Goal: Task Accomplishment & Management: Manage account settings

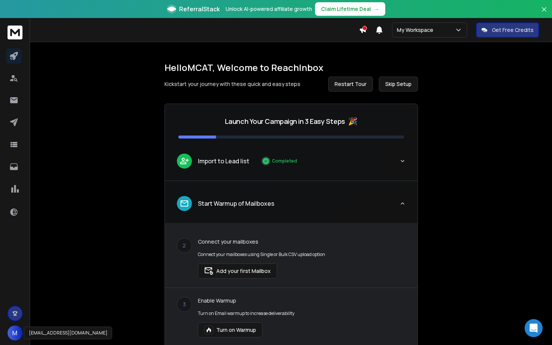
click at [15, 333] on span "M" at bounding box center [15, 333] width 15 height 15
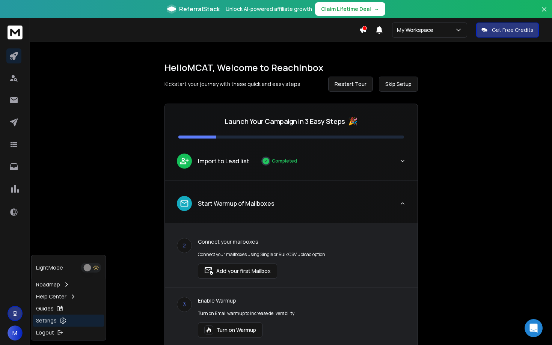
click at [56, 317] on p "Settings" at bounding box center [46, 321] width 21 height 8
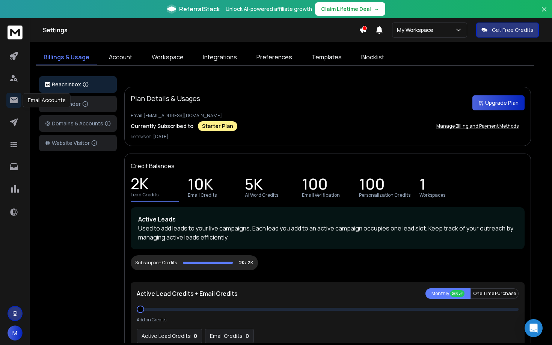
click at [12, 99] on icon at bounding box center [14, 100] width 8 height 6
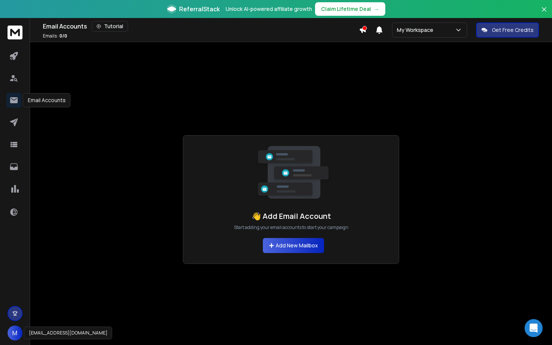
click at [12, 336] on span "M" at bounding box center [15, 333] width 15 height 15
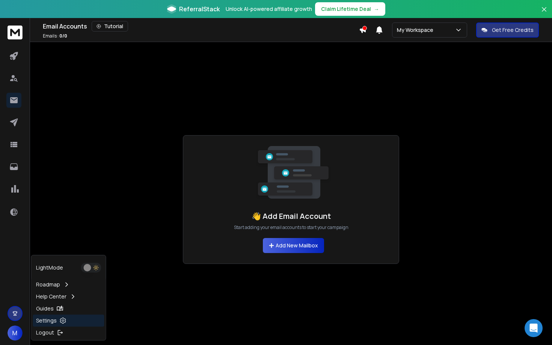
click at [53, 320] on p "Settings" at bounding box center [46, 321] width 21 height 8
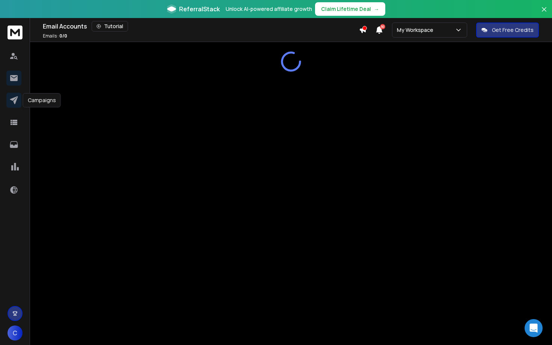
click at [16, 102] on icon at bounding box center [13, 100] width 9 height 9
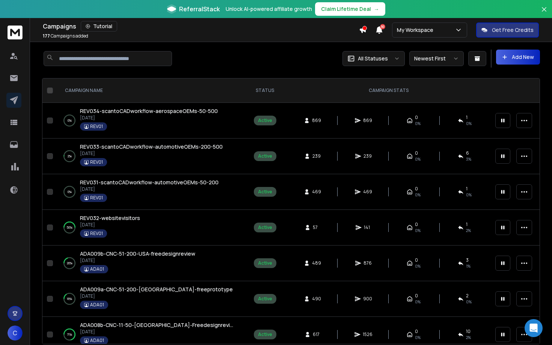
click at [170, 163] on div "REV01" at bounding box center [151, 162] width 143 height 8
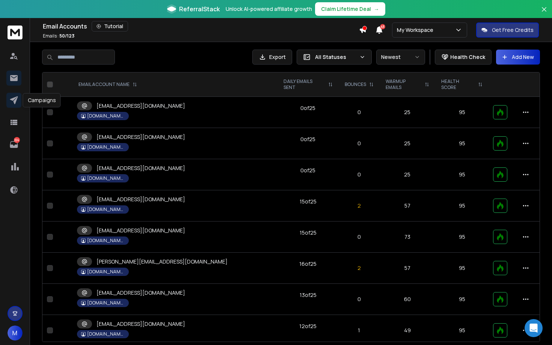
click at [10, 100] on icon at bounding box center [14, 101] width 8 height 8
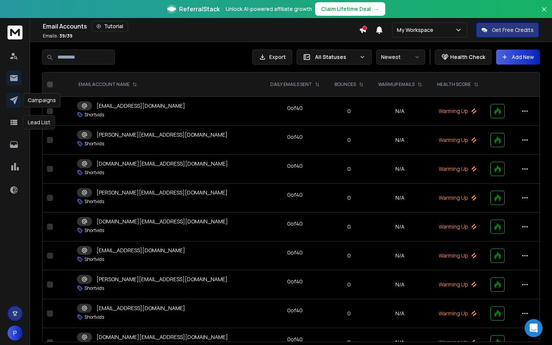
click at [9, 96] on icon at bounding box center [13, 100] width 9 height 9
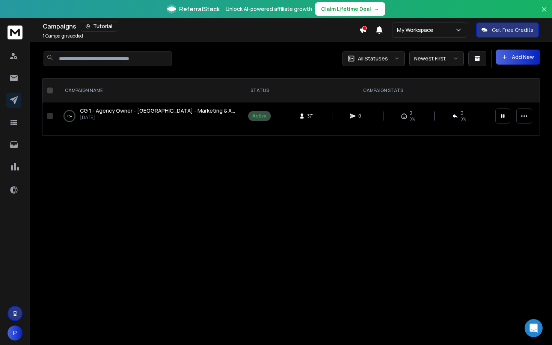
click at [161, 110] on span "CG 1 - Agency Owner - Australia - Marketing & Advertising" at bounding box center [168, 110] width 177 height 7
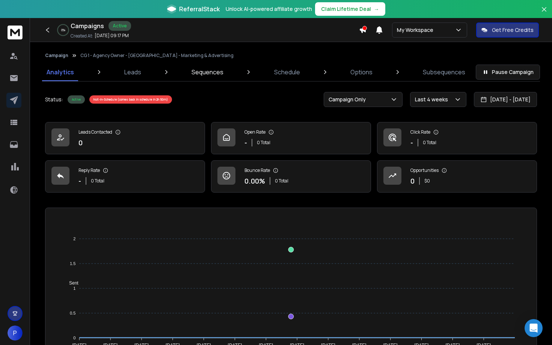
click at [214, 71] on p "Sequences" at bounding box center [208, 72] width 32 height 9
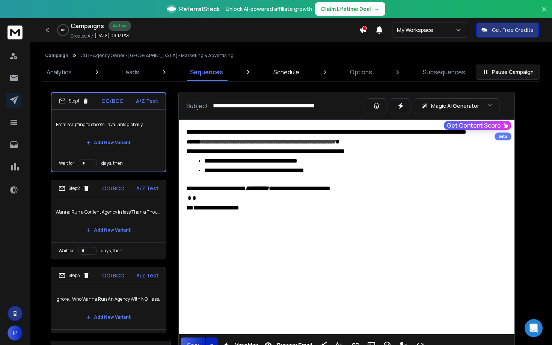
click at [302, 75] on link "Schedule" at bounding box center [286, 72] width 35 height 18
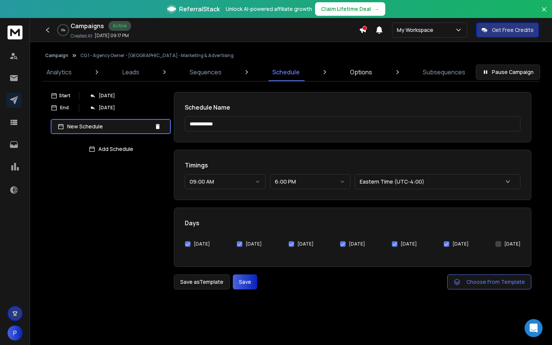
click at [369, 71] on p "Options" at bounding box center [361, 72] width 22 height 9
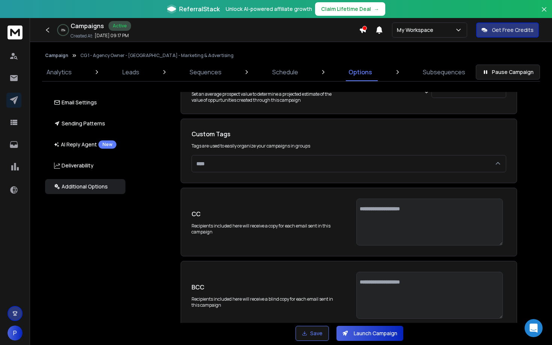
scroll to position [1440, 0]
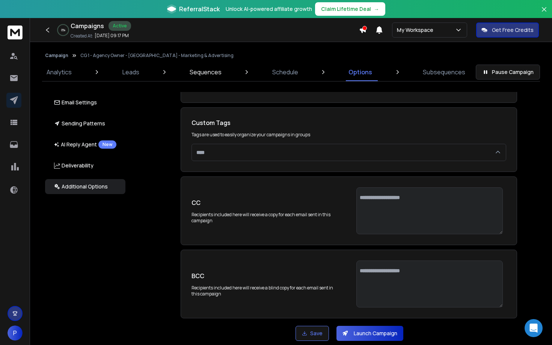
click at [209, 71] on p "Sequences" at bounding box center [206, 72] width 32 height 9
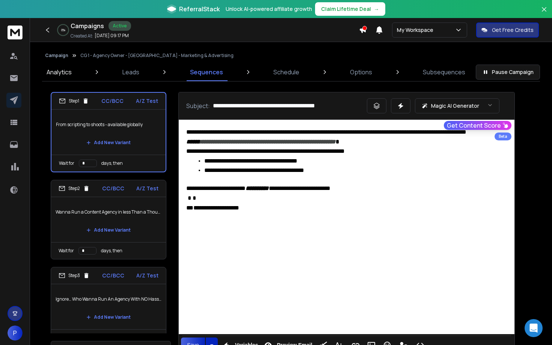
click at [66, 69] on p "Analytics" at bounding box center [59, 72] width 25 height 9
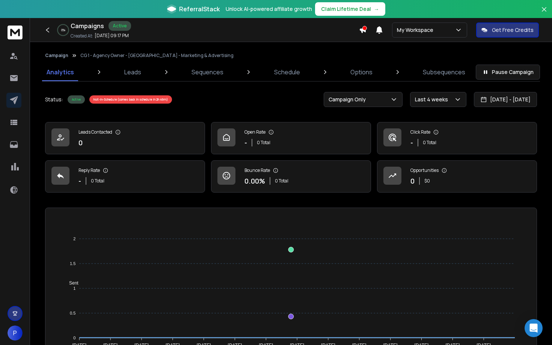
click at [222, 110] on div "Status: Active Not-In-Schedule (comes back in schedule in 2h 49m) Pause Campaig…" at bounding box center [291, 293] width 492 height 402
click at [130, 71] on p "Leads" at bounding box center [132, 72] width 17 height 9
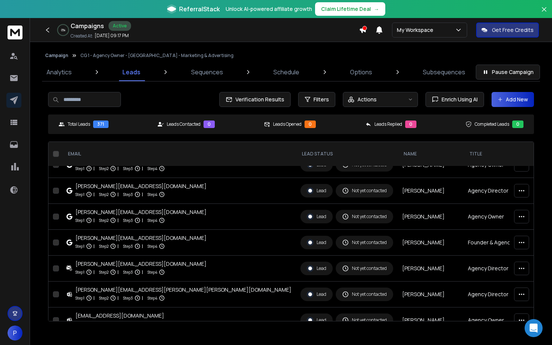
scroll to position [314, 0]
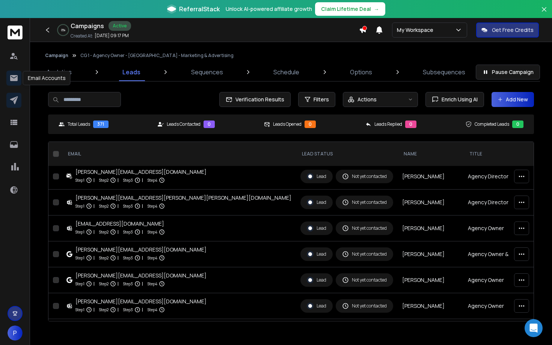
click at [17, 75] on icon at bounding box center [13, 78] width 9 height 9
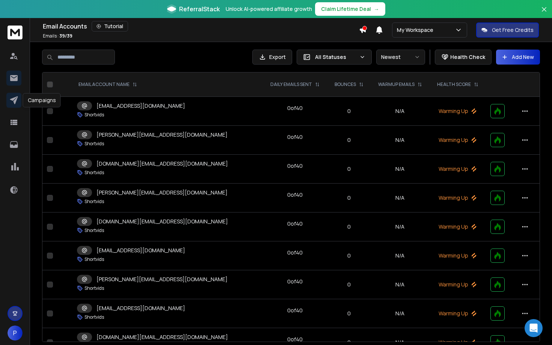
click at [11, 103] on icon at bounding box center [13, 100] width 9 height 9
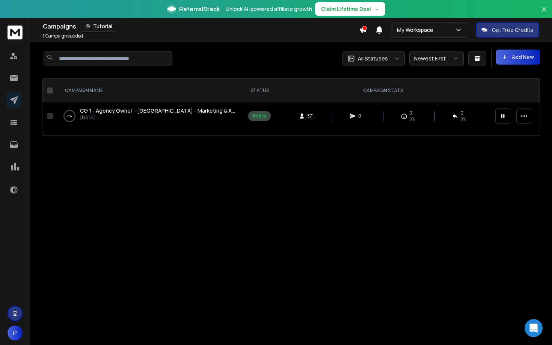
click at [98, 107] on span "CG 1 - Agency Owner - Australia - Marketing & Advertising" at bounding box center [168, 110] width 177 height 7
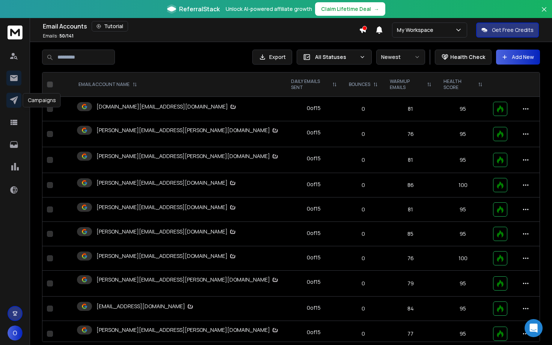
click at [6, 99] on link at bounding box center [13, 100] width 15 height 15
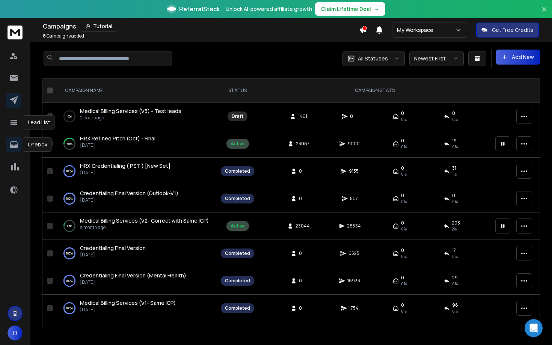
click at [11, 146] on icon at bounding box center [14, 144] width 8 height 7
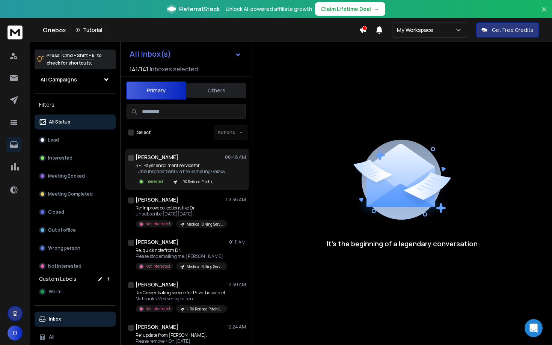
click at [180, 159] on div "judy 06:48 AM" at bounding box center [191, 158] width 110 height 8
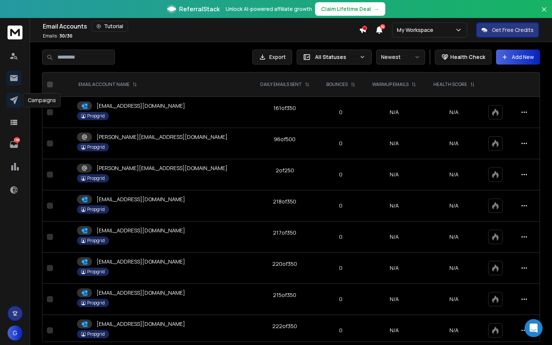
click at [14, 95] on link at bounding box center [13, 100] width 15 height 15
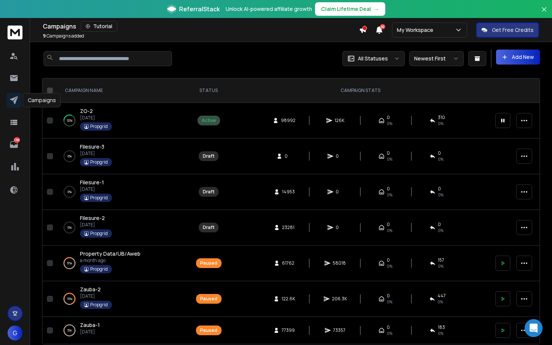
click at [95, 114] on h1 "ZO-2" at bounding box center [96, 111] width 32 height 8
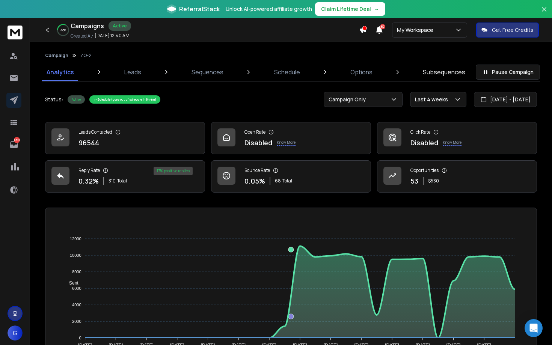
click at [428, 70] on p "Subsequences" at bounding box center [444, 72] width 42 height 9
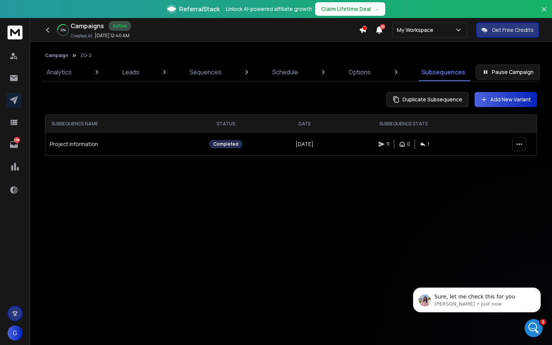
click at [195, 156] on div "Duplicate Subsequence Add New Variant SUBSEQUENCE NAME STATUS DATE SUBSEQUENCE …" at bounding box center [291, 124] width 498 height 70
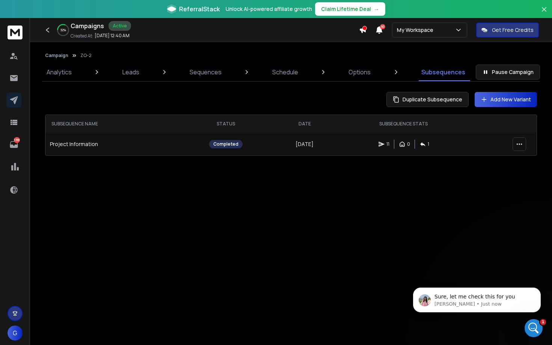
click at [190, 150] on td "Completed" at bounding box center [226, 144] width 96 height 23
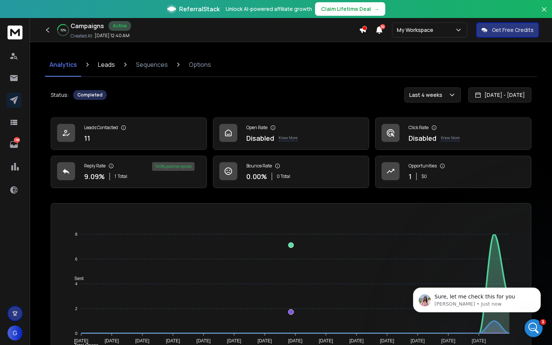
click at [102, 56] on link "Leads" at bounding box center [107, 65] width 26 height 24
click at [103, 62] on p "Leads" at bounding box center [106, 64] width 17 height 9
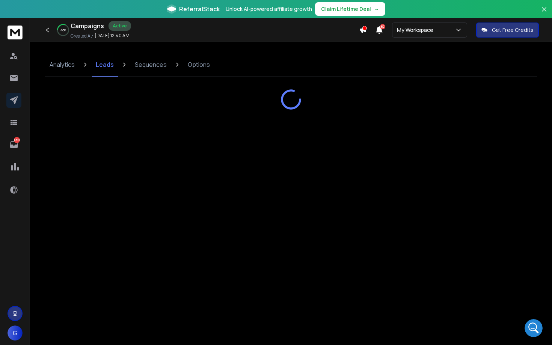
click at [103, 62] on p "Leads" at bounding box center [105, 64] width 18 height 9
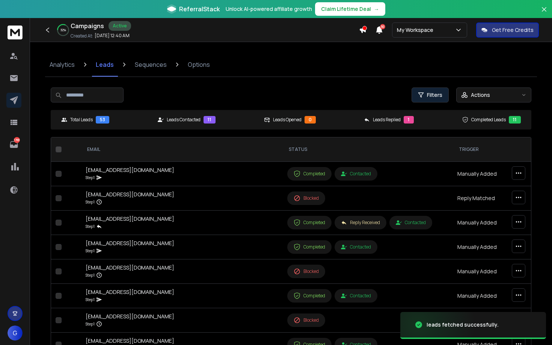
click at [426, 95] on button "Filters" at bounding box center [430, 95] width 37 height 15
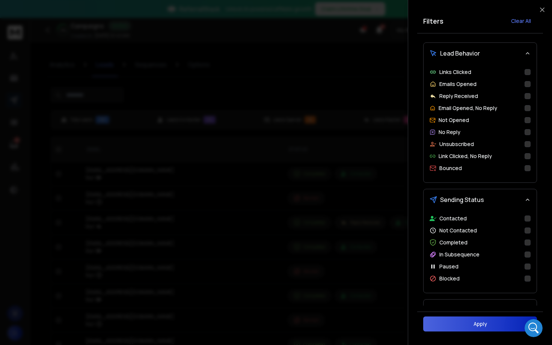
click at [441, 275] on p "Blocked" at bounding box center [449, 279] width 20 height 8
click at [525, 276] on button "Blocked" at bounding box center [528, 279] width 6 height 6
click at [454, 312] on div "Apply" at bounding box center [480, 324] width 126 height 24
click at [452, 326] on button "Apply" at bounding box center [480, 324] width 114 height 15
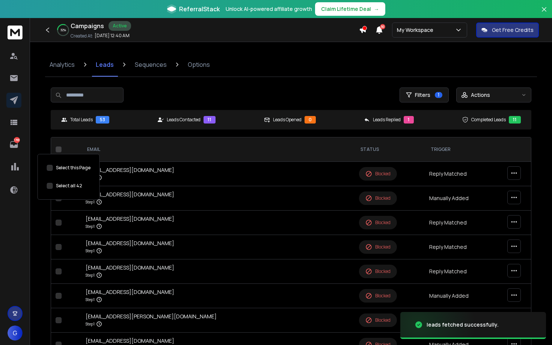
click at [50, 185] on button "Select this Page" at bounding box center [50, 186] width 6 height 6
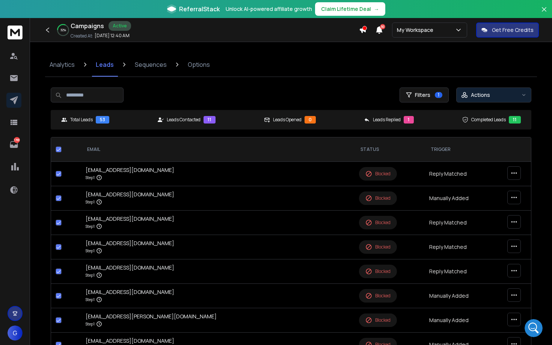
click at [475, 97] on p "Actions" at bounding box center [480, 95] width 19 height 8
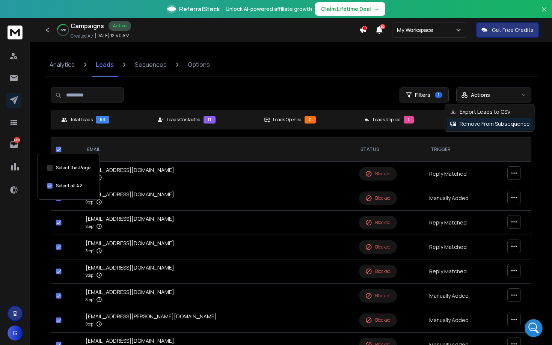
click at [60, 146] on button "Select this Page" at bounding box center [59, 149] width 6 height 6
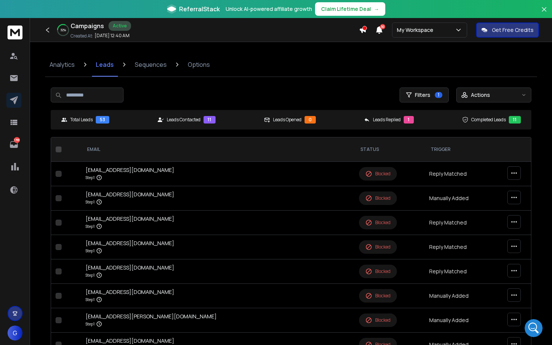
click at [513, 172] on td at bounding box center [514, 173] width 34 height 23
click at [511, 170] on button "button" at bounding box center [514, 173] width 14 height 14
click at [175, 143] on th "EMAIL" at bounding box center [217, 149] width 273 height 24
click at [438, 95] on span "1" at bounding box center [439, 95] width 8 height 6
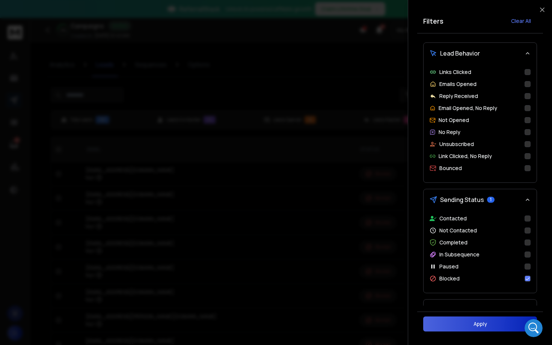
click at [458, 277] on p "Blocked" at bounding box center [449, 279] width 20 height 8
click at [525, 277] on button "Blocked" at bounding box center [528, 279] width 6 height 6
click at [451, 324] on button "Apply" at bounding box center [480, 324] width 114 height 15
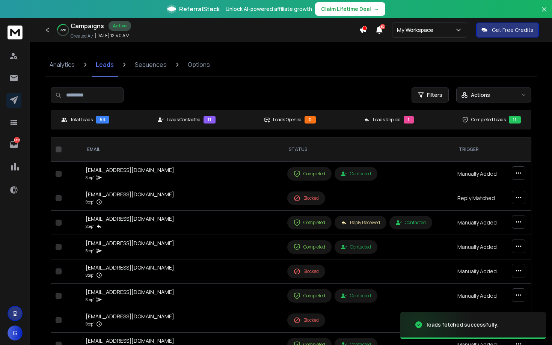
click at [506, 195] on td at bounding box center [518, 197] width 25 height 23
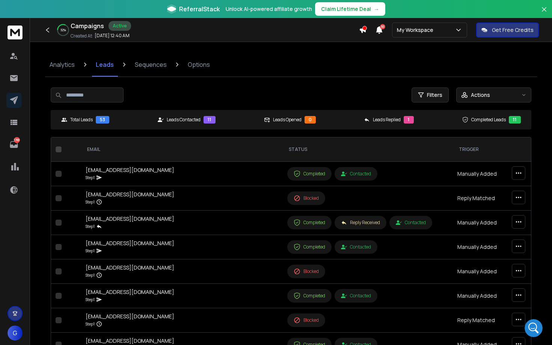
click at [94, 198] on td "rajatgoy@gmail.com Step 1" at bounding box center [182, 198] width 202 height 24
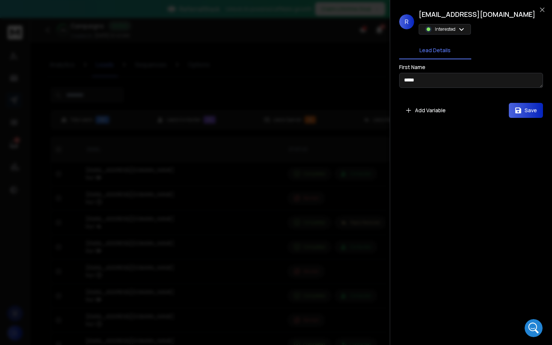
click at [329, 113] on div at bounding box center [276, 172] width 552 height 345
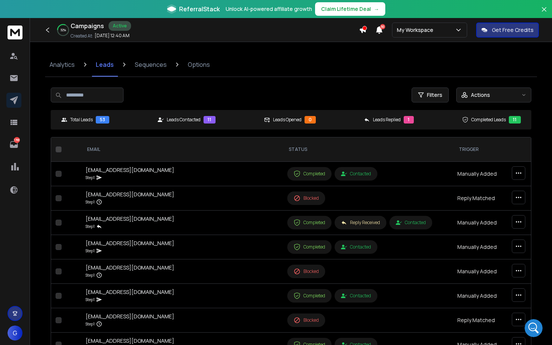
click at [516, 192] on button "button" at bounding box center [519, 198] width 14 height 14
click at [311, 122] on div "0" at bounding box center [310, 120] width 11 height 8
click at [125, 192] on td "rajatgoy@gmail.com Step 1" at bounding box center [182, 198] width 202 height 24
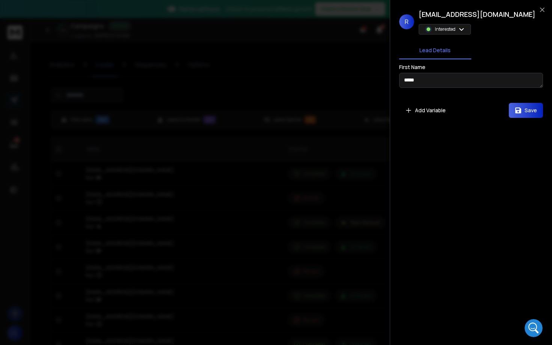
click at [439, 15] on h1 "[EMAIL_ADDRESS][DOMAIN_NAME]" at bounding box center [477, 14] width 117 height 11
copy h1 "[EMAIL_ADDRESS][DOMAIN_NAME]"
click at [332, 83] on div at bounding box center [276, 172] width 552 height 345
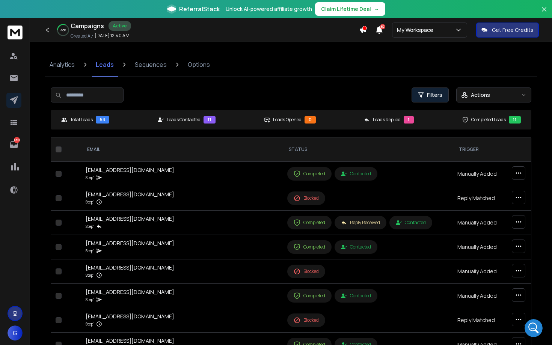
click at [433, 93] on span "Filters" at bounding box center [434, 95] width 15 height 8
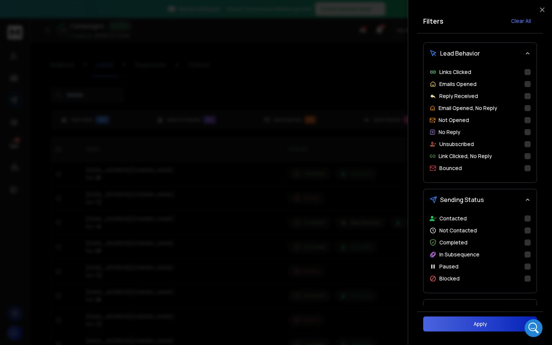
click at [442, 278] on p "Blocked" at bounding box center [449, 279] width 20 height 8
click at [525, 278] on button "Blocked" at bounding box center [528, 279] width 6 height 6
click at [449, 323] on button "Apply" at bounding box center [480, 324] width 114 height 15
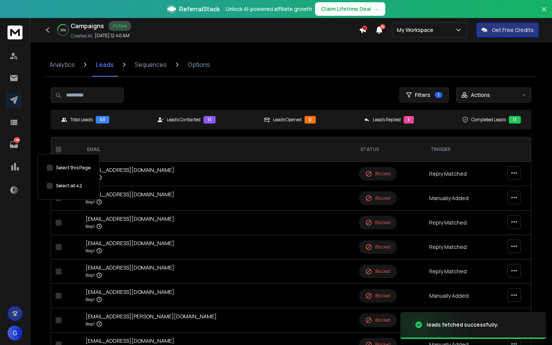
click at [48, 185] on button "Select this Page" at bounding box center [50, 186] width 6 height 6
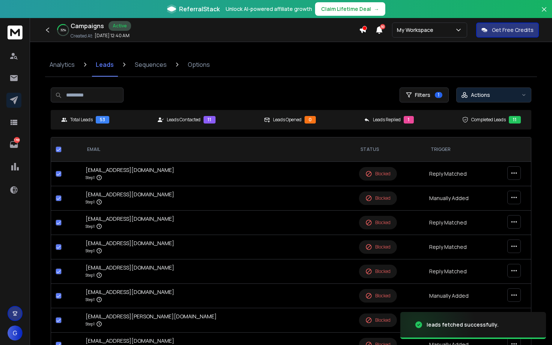
click at [475, 101] on button "Actions" at bounding box center [493, 95] width 75 height 15
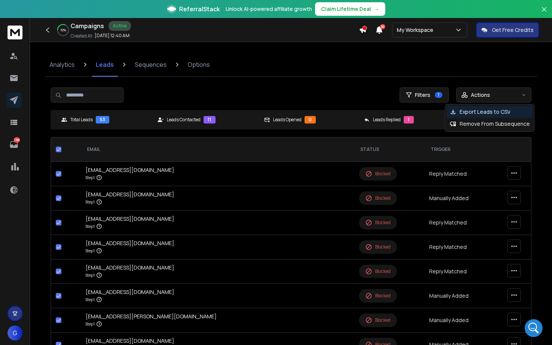
click at [477, 114] on p "Export Leads to CSV" at bounding box center [485, 112] width 51 height 8
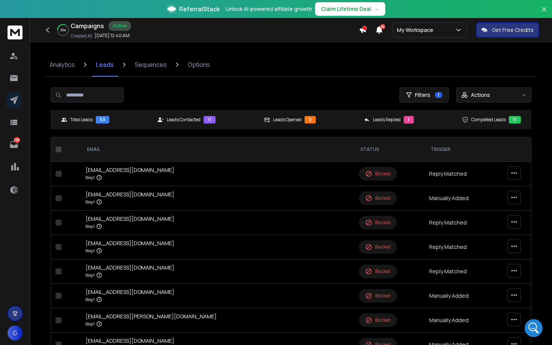
click at [299, 91] on div "Filters 1 Actions" at bounding box center [291, 95] width 481 height 15
click at [153, 223] on div "Step 1" at bounding box center [218, 227] width 264 height 8
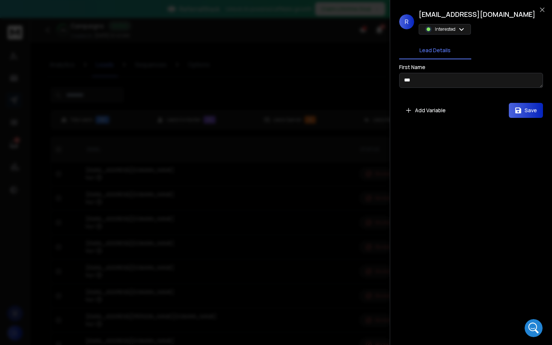
click at [466, 13] on h1 "[EMAIL_ADDRESS][DOMAIN_NAME]" at bounding box center [477, 14] width 117 height 11
copy h1 "[EMAIL_ADDRESS][DOMAIN_NAME]"
click at [338, 91] on div at bounding box center [276, 172] width 552 height 345
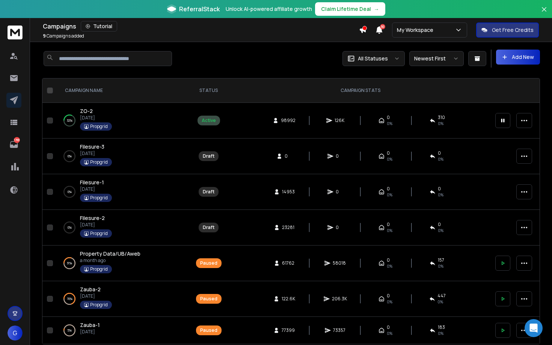
click at [110, 111] on h1 "ZO-2" at bounding box center [96, 111] width 32 height 8
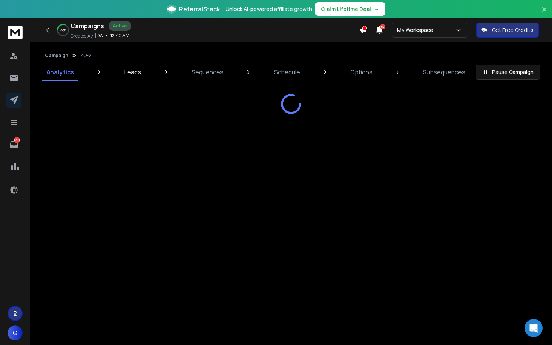
click at [133, 74] on p "Leads" at bounding box center [132, 72] width 17 height 9
click at [15, 336] on span "G" at bounding box center [15, 333] width 15 height 15
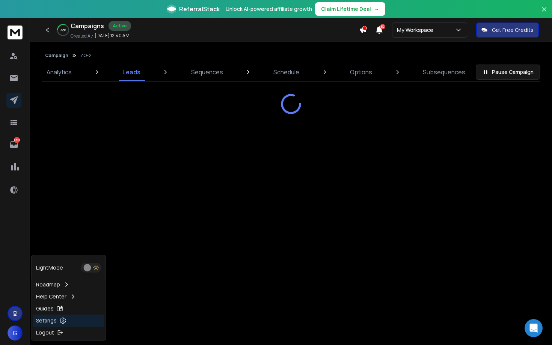
click at [53, 318] on p "Settings" at bounding box center [46, 321] width 21 height 8
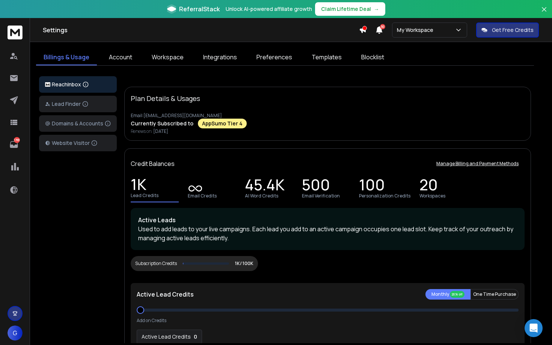
click at [371, 56] on link "Blocklist" at bounding box center [373, 58] width 38 height 16
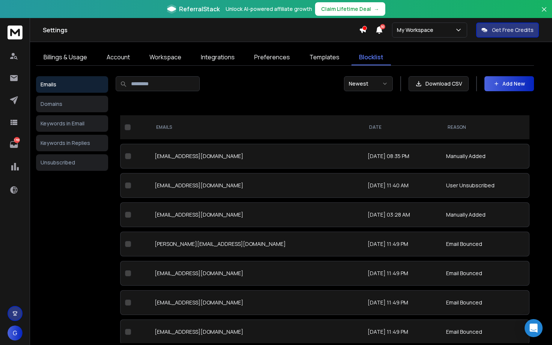
click at [145, 85] on input at bounding box center [158, 83] width 84 height 15
paste input "**********"
type input "**********"
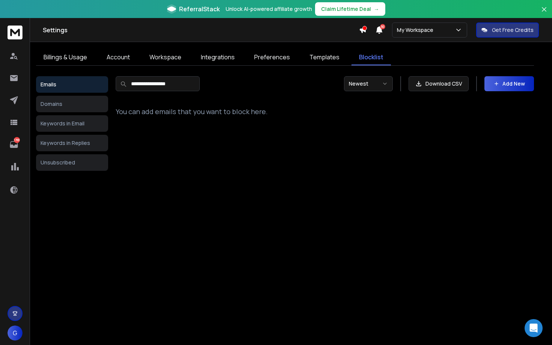
click at [70, 105] on button "Domains" at bounding box center [72, 104] width 72 height 17
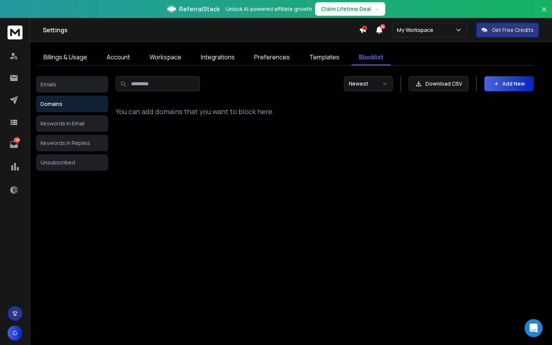
click at [74, 125] on email "Keywords in Email" at bounding box center [72, 123] width 72 height 17
click at [75, 139] on replies "Keywords in Replies" at bounding box center [72, 143] width 72 height 17
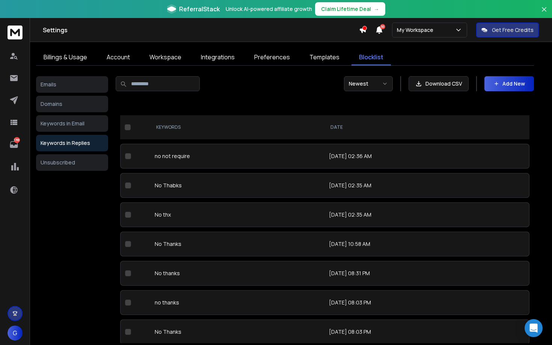
click at [165, 80] on input at bounding box center [158, 83] width 84 height 15
click at [67, 84] on button "Emails" at bounding box center [72, 84] width 72 height 17
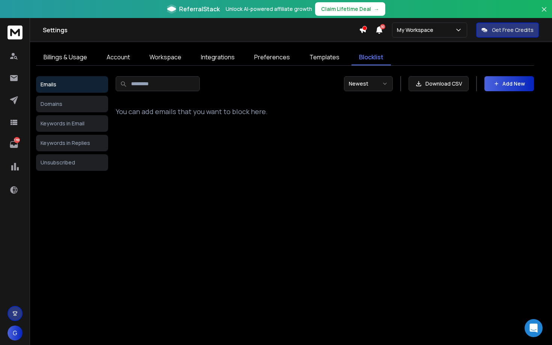
click at [161, 88] on input at bounding box center [158, 83] width 84 height 15
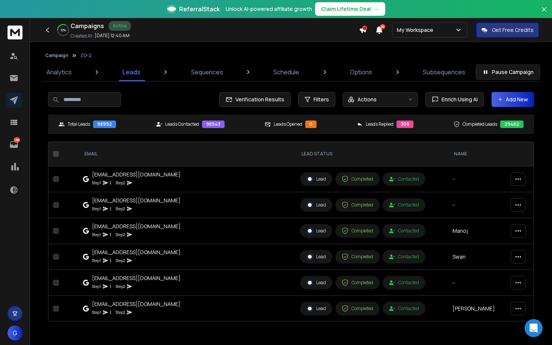
click at [99, 103] on input at bounding box center [84, 99] width 73 height 15
paste input "**********"
type input "**********"
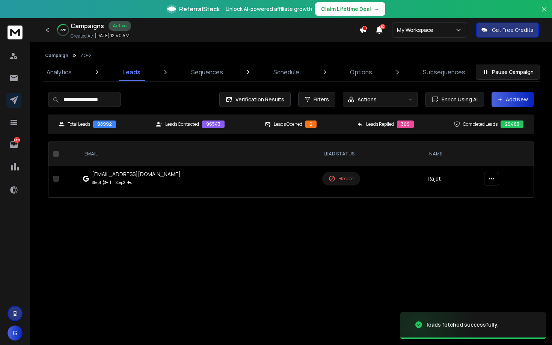
click at [231, 174] on div "rajatgoy@gmail.com Step 1 | Step 2" at bounding box center [198, 178] width 230 height 17
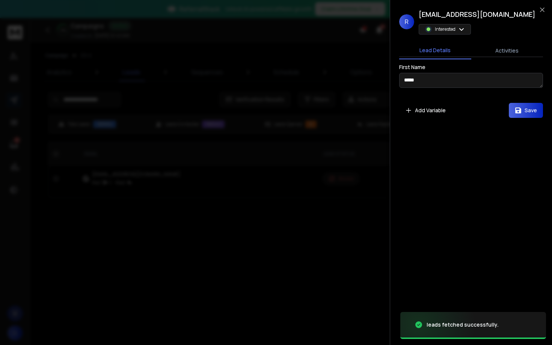
click at [493, 53] on button "Activities" at bounding box center [507, 50] width 72 height 17
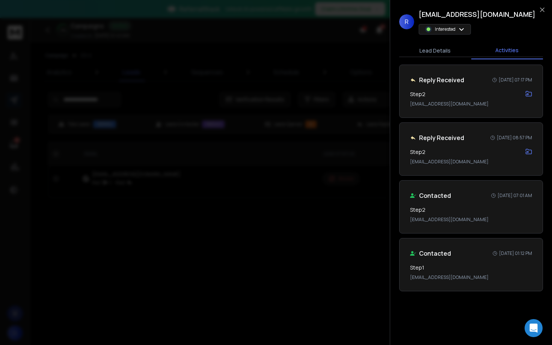
click at [331, 167] on div at bounding box center [276, 172] width 552 height 345
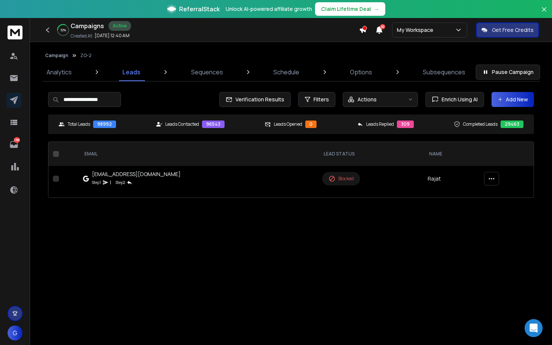
click at [57, 178] on button "button" at bounding box center [56, 179] width 6 height 6
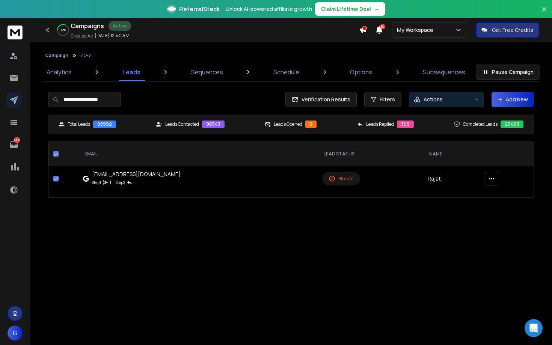
click at [415, 104] on button "Actions" at bounding box center [446, 99] width 75 height 15
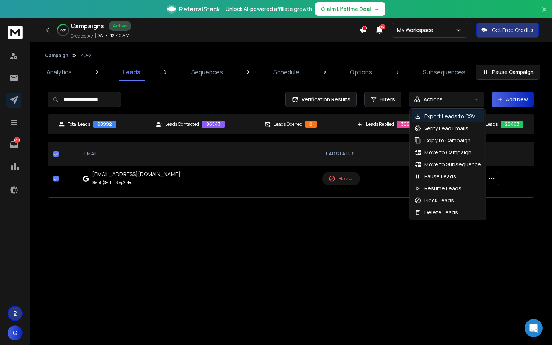
click at [318, 188] on td "Blocked" at bounding box center [370, 179] width 105 height 26
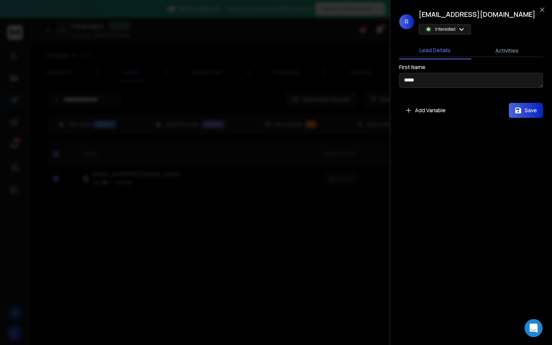
click at [296, 168] on div at bounding box center [276, 172] width 552 height 345
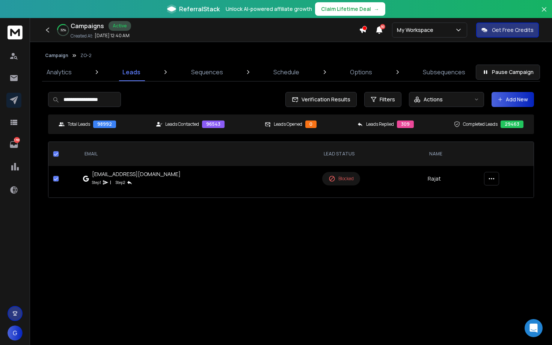
click at [58, 176] on button "button" at bounding box center [56, 179] width 6 height 6
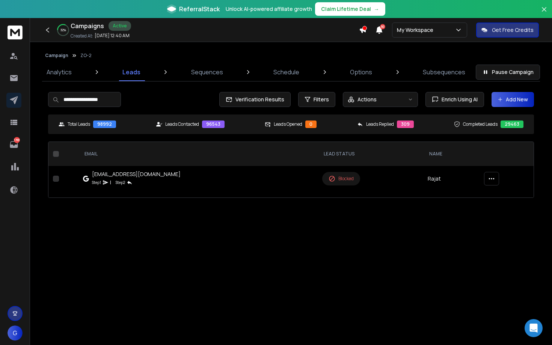
click at [489, 173] on td at bounding box center [507, 179] width 54 height 26
click at [486, 175] on button "button" at bounding box center [491, 179] width 15 height 14
click at [423, 175] on td "Rajat" at bounding box center [451, 179] width 56 height 26
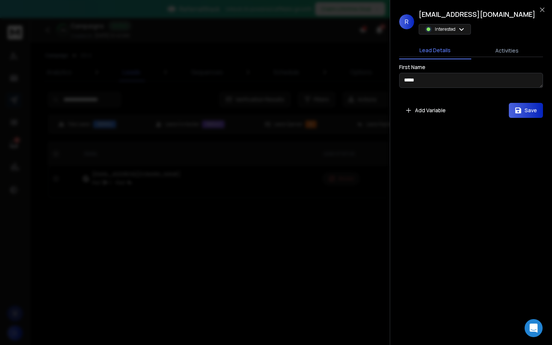
click at [258, 155] on div at bounding box center [276, 172] width 552 height 345
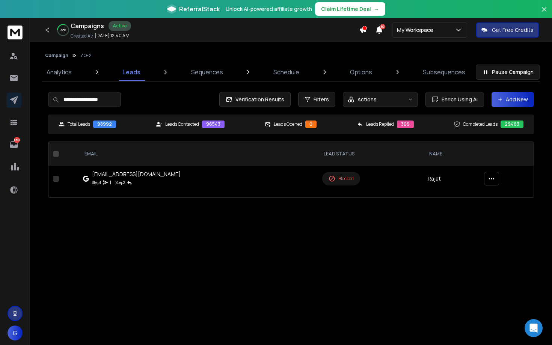
click at [329, 179] on div "Blocked" at bounding box center [341, 178] width 25 height 7
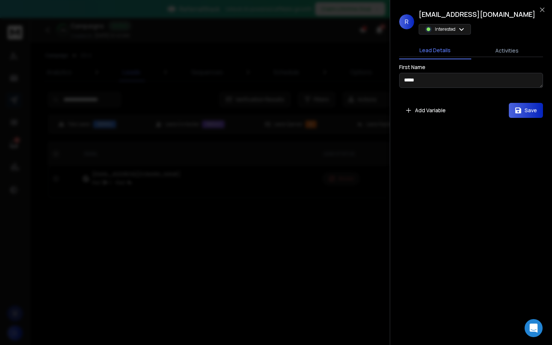
click at [292, 179] on div at bounding box center [276, 172] width 552 height 345
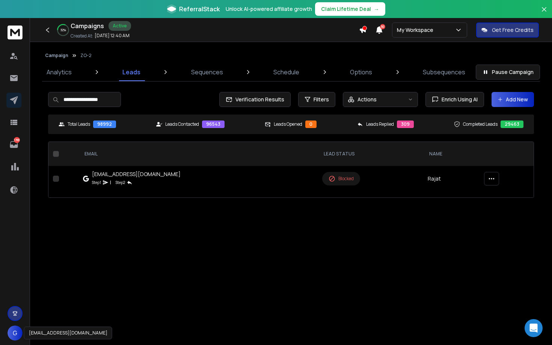
click at [11, 336] on span "G" at bounding box center [15, 333] width 15 height 15
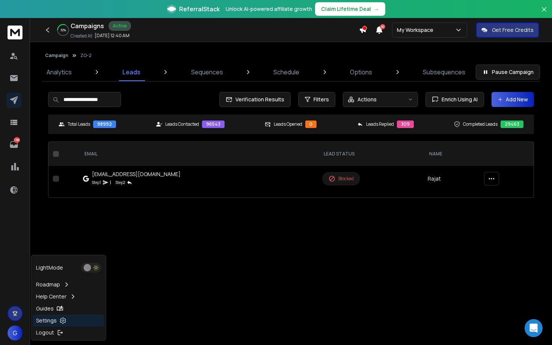
click at [44, 320] on p "Settings" at bounding box center [46, 321] width 21 height 8
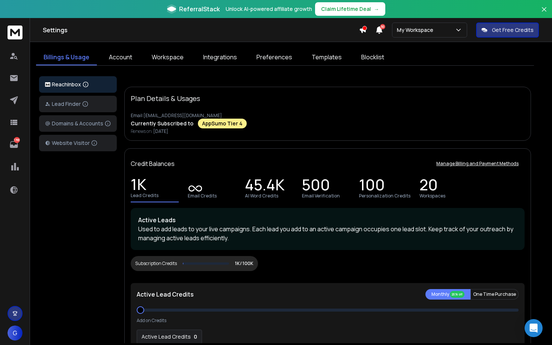
click at [362, 58] on link "Blocklist" at bounding box center [373, 58] width 38 height 16
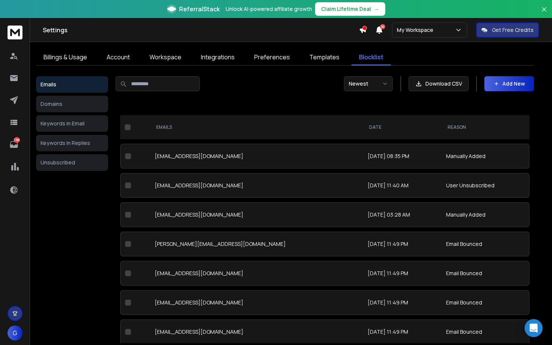
click at [148, 81] on input at bounding box center [158, 83] width 84 height 15
paste input "**********"
type input "**********"
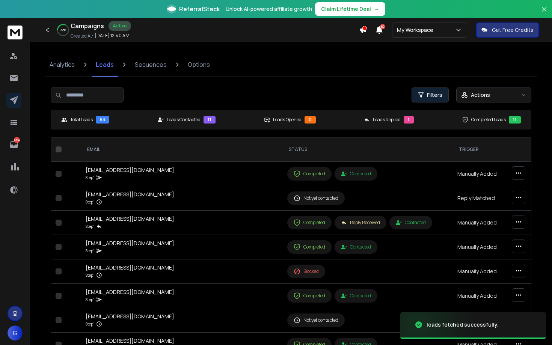
click at [428, 99] on button "Filters" at bounding box center [430, 95] width 37 height 15
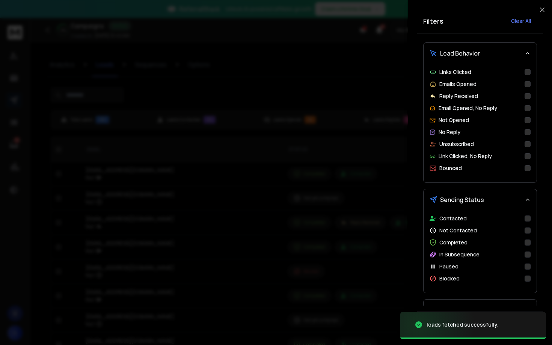
click at [443, 279] on p "Blocked" at bounding box center [449, 279] width 20 height 8
click at [525, 279] on button "Blocked" at bounding box center [528, 279] width 6 height 6
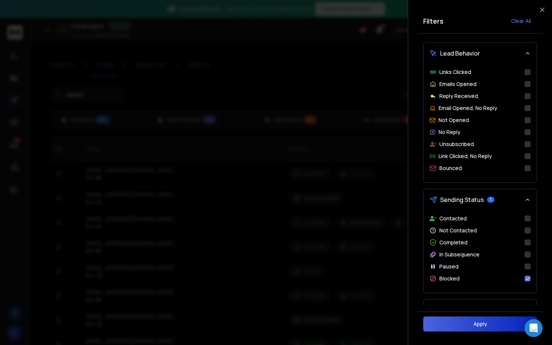
click at [459, 324] on button "Apply" at bounding box center [480, 324] width 114 height 15
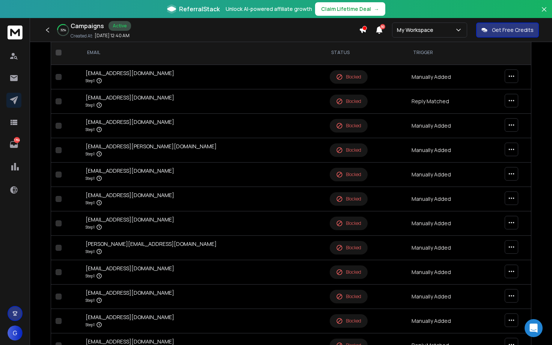
scroll to position [196, 0]
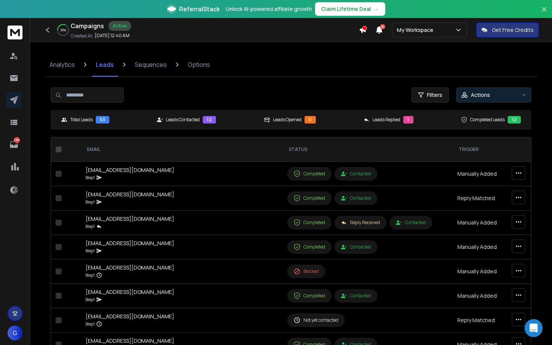
click at [484, 102] on button "Actions" at bounding box center [493, 95] width 75 height 15
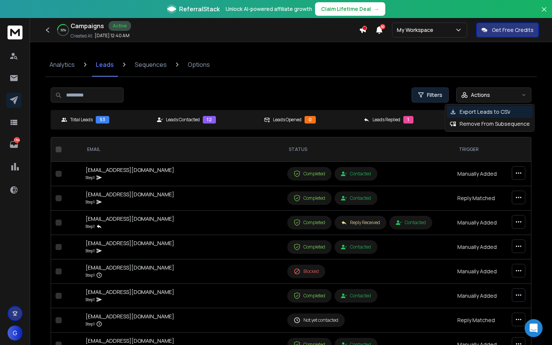
click at [434, 92] on span "Filters" at bounding box center [434, 95] width 15 height 8
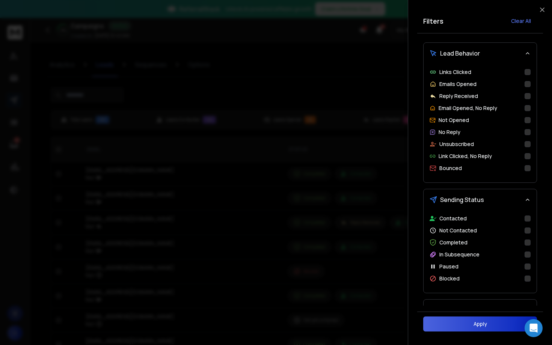
click at [434, 276] on icon at bounding box center [433, 279] width 6 height 6
click at [525, 276] on button "Blocked" at bounding box center [528, 279] width 6 height 6
click at [440, 313] on div "Apply" at bounding box center [480, 324] width 126 height 24
click at [442, 321] on button "Apply" at bounding box center [480, 324] width 114 height 15
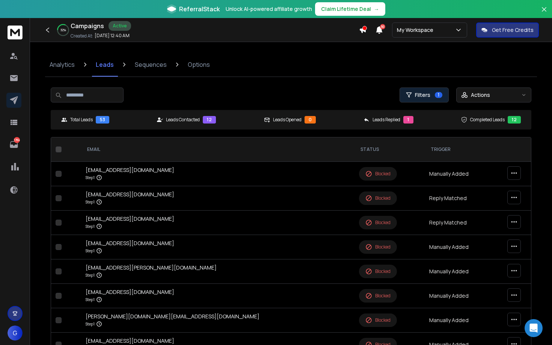
click at [448, 94] on button "Filters 1" at bounding box center [424, 95] width 49 height 15
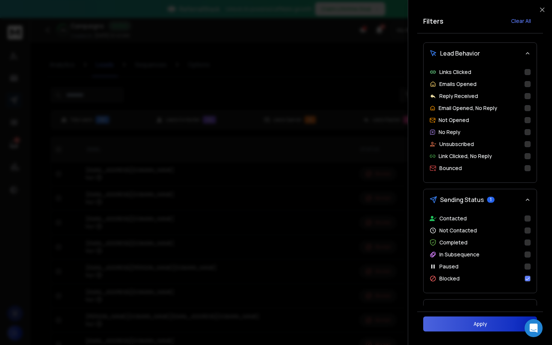
click at [332, 252] on div at bounding box center [276, 172] width 552 height 345
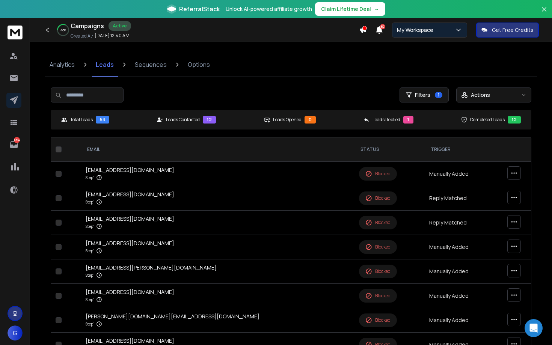
click at [419, 27] on p "My Workspace" at bounding box center [416, 30] width 39 height 8
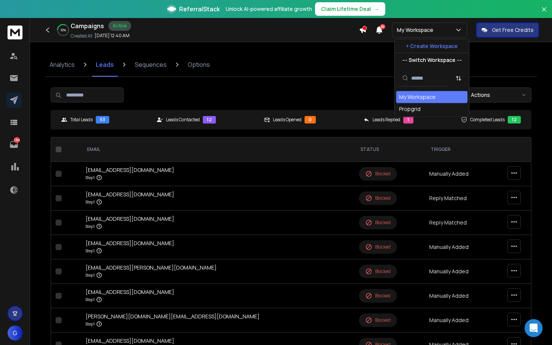
click at [331, 72] on div "Analytics Leads Sequences Options" at bounding box center [291, 65] width 492 height 24
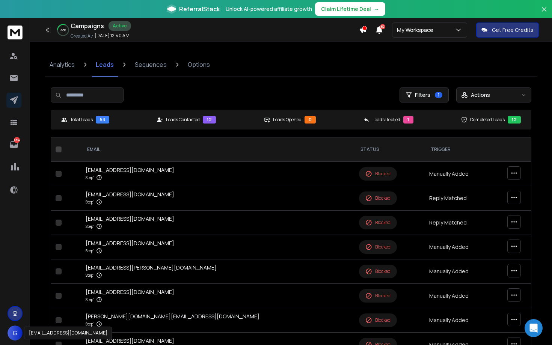
click at [15, 331] on span "G" at bounding box center [15, 333] width 15 height 15
click at [36, 26] on div "32 % Campaigns Active Created At: Sep 26, 2025, 12:40 AM 50 My Workspace Get Fr…" at bounding box center [276, 30] width 552 height 24
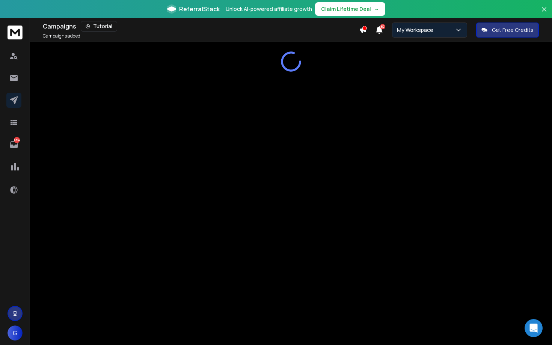
click at [404, 34] on button "My Workspace" at bounding box center [429, 30] width 75 height 15
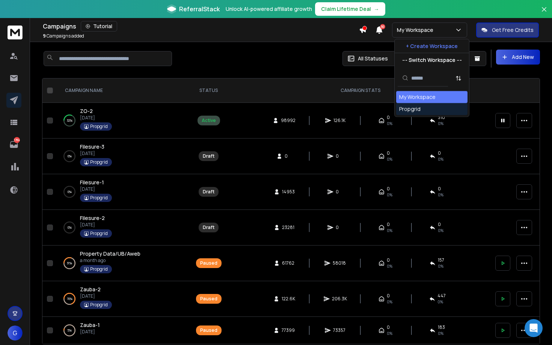
click at [410, 107] on div "Propgrid" at bounding box center [409, 110] width 21 height 8
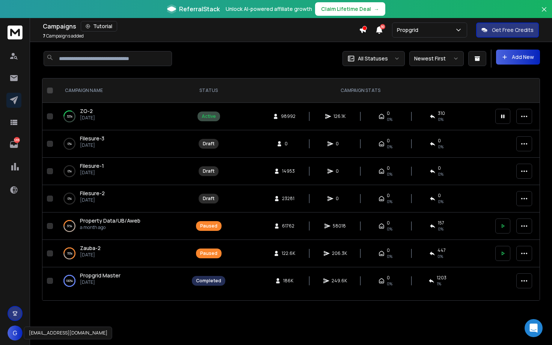
click at [15, 330] on span "G" at bounding box center [15, 333] width 15 height 15
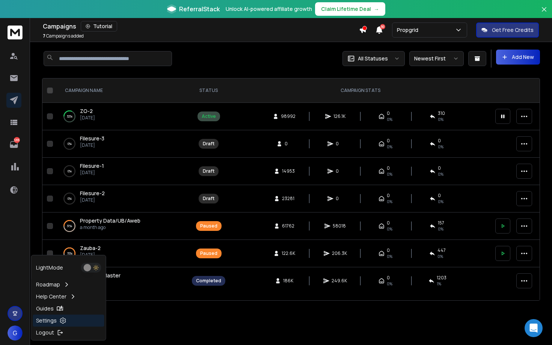
click at [44, 325] on div "Settings" at bounding box center [68, 321] width 71 height 12
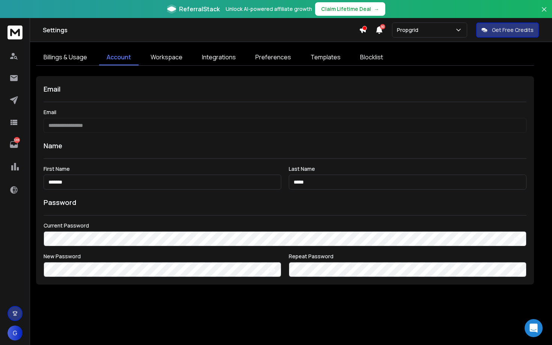
click at [363, 53] on link "Blocklist" at bounding box center [372, 58] width 38 height 16
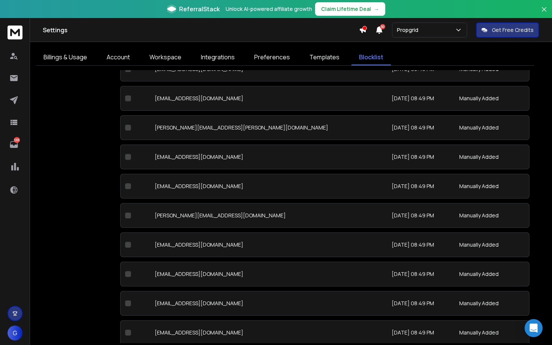
scroll to position [2110, 0]
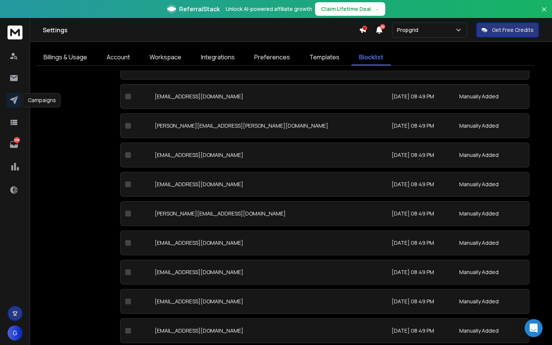
click at [11, 100] on icon at bounding box center [14, 101] width 8 height 8
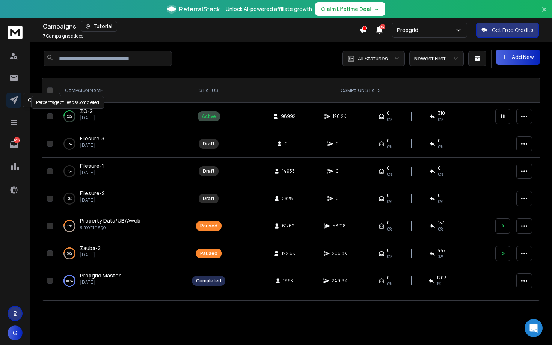
click at [63, 112] on div "32 %" at bounding box center [69, 116] width 12 height 12
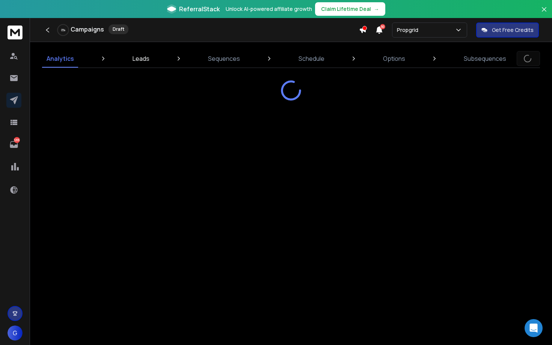
click at [139, 64] on link "Leads" at bounding box center [141, 59] width 26 height 18
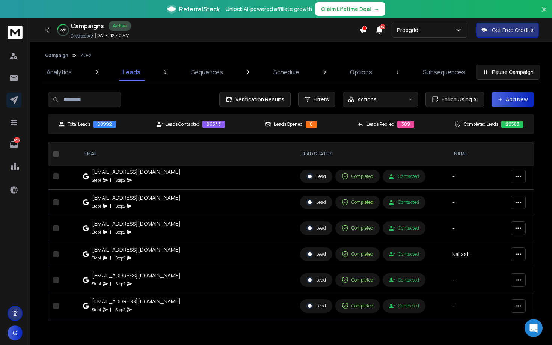
scroll to position [22, 0]
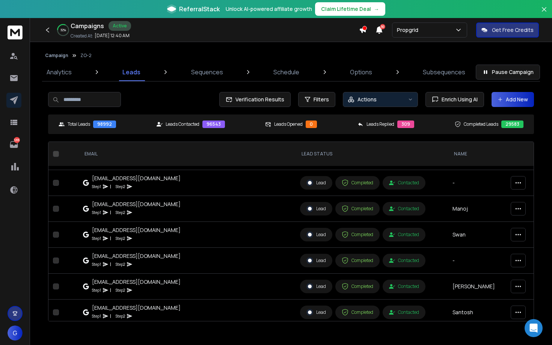
click at [397, 100] on div "Actions" at bounding box center [376, 100] width 57 height 8
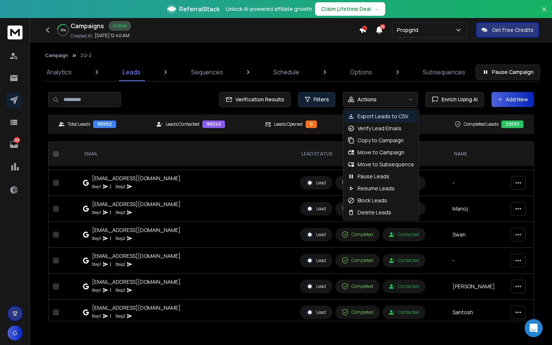
click at [330, 98] on button "Filters" at bounding box center [316, 99] width 37 height 15
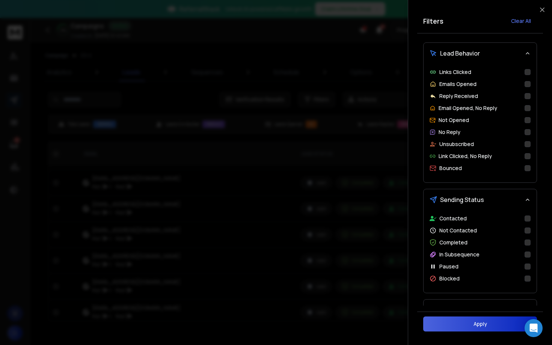
scroll to position [2, 0]
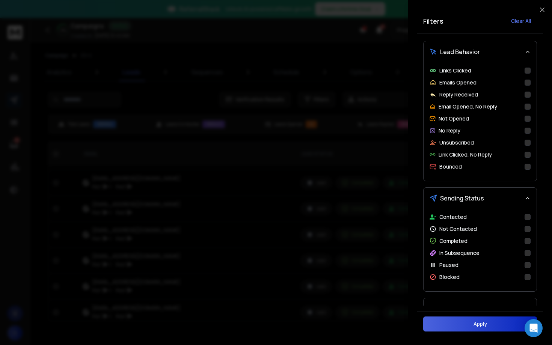
click at [459, 252] on p "In Subsequence" at bounding box center [459, 253] width 40 height 8
click at [525, 252] on button "In Subsequence" at bounding box center [528, 253] width 6 height 6
click at [454, 330] on button "Apply" at bounding box center [480, 324] width 114 height 15
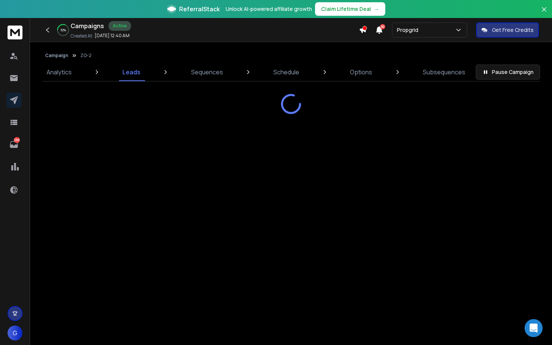
click at [454, 330] on div "ReferralStack Unlock AI-powered affiliate growth Lifetime Deals available! Clai…" at bounding box center [276, 172] width 552 height 345
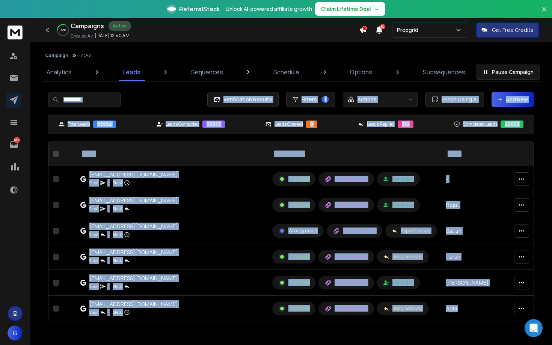
click at [173, 140] on div "Verification Results Filters 1 Actions Enrich Using AI Add New Total Leads 9899…" at bounding box center [291, 203] width 486 height 222
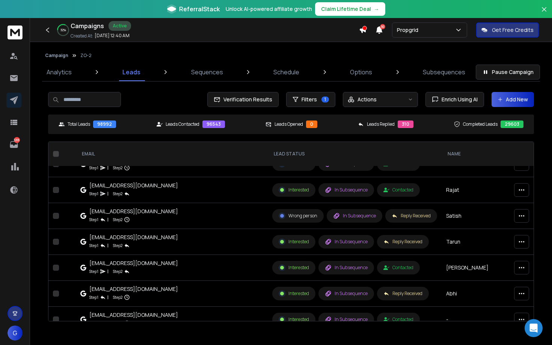
scroll to position [0, 0]
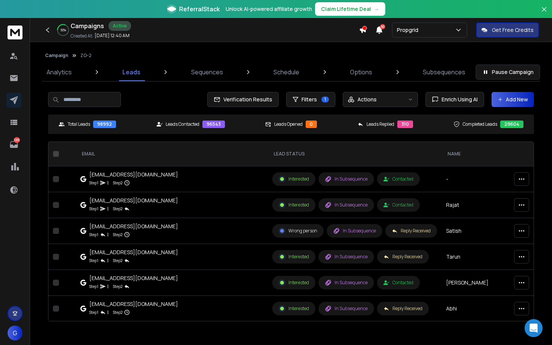
click at [167, 252] on div "tarunbarik@gmail.com Step 1 | Step 2" at bounding box center [171, 257] width 183 height 17
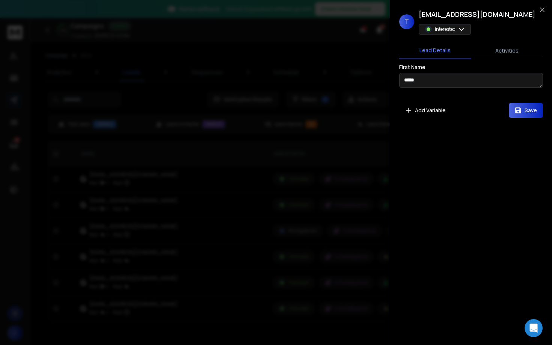
click at [202, 222] on div at bounding box center [276, 172] width 552 height 345
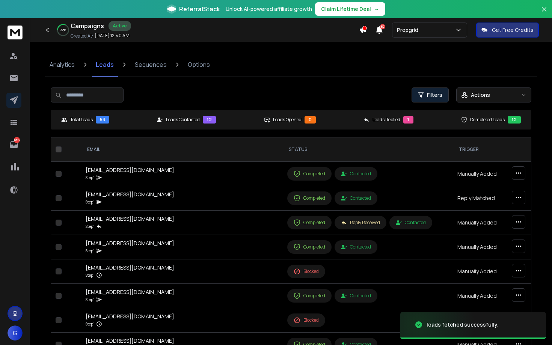
click at [431, 88] on button "Filters" at bounding box center [430, 95] width 37 height 15
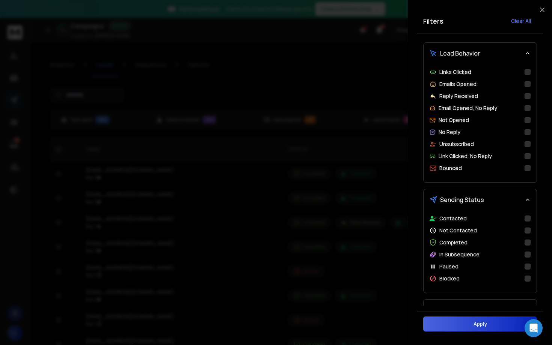
click at [441, 280] on p "Blocked" at bounding box center [449, 279] width 20 height 8
click at [525, 280] on button "Blocked" at bounding box center [528, 279] width 6 height 6
click at [445, 318] on button "Apply" at bounding box center [480, 324] width 114 height 15
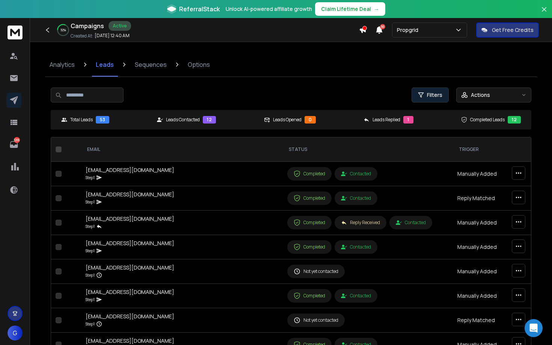
click at [427, 100] on button "Filters" at bounding box center [430, 95] width 37 height 15
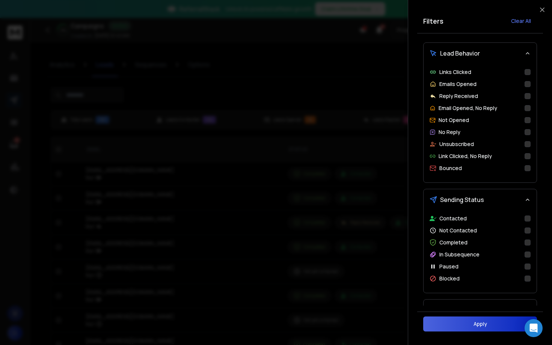
click at [445, 281] on p "Blocked" at bounding box center [449, 279] width 20 height 8
click at [525, 281] on button "Blocked" at bounding box center [528, 279] width 6 height 6
click at [447, 313] on div "Apply" at bounding box center [480, 324] width 126 height 24
click at [447, 323] on button "Apply" at bounding box center [480, 324] width 114 height 15
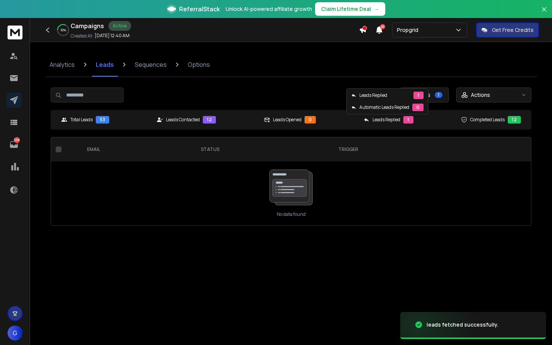
click at [422, 95] on div "1" at bounding box center [418, 96] width 10 height 8
click at [438, 96] on span "1" at bounding box center [439, 95] width 8 height 6
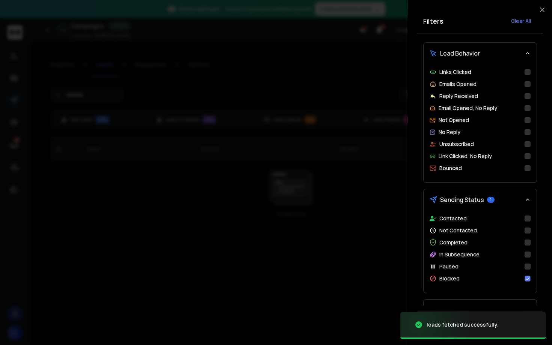
click at [452, 277] on p "Blocked" at bounding box center [449, 279] width 20 height 8
click at [525, 277] on button "Blocked" at bounding box center [528, 279] width 6 height 6
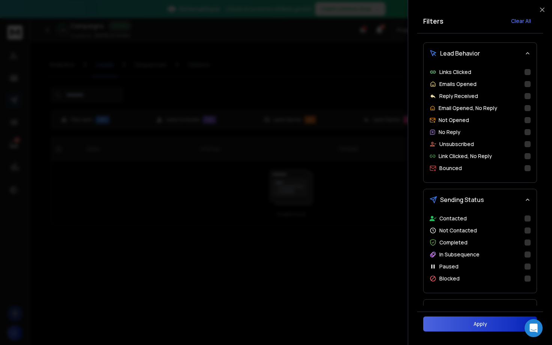
click at [460, 326] on button "Apply" at bounding box center [480, 324] width 114 height 15
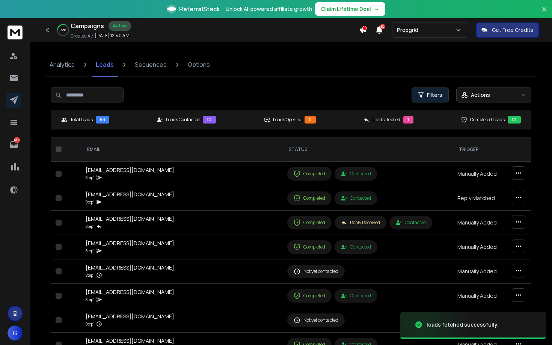
click at [434, 91] on button "Filters" at bounding box center [430, 95] width 37 height 15
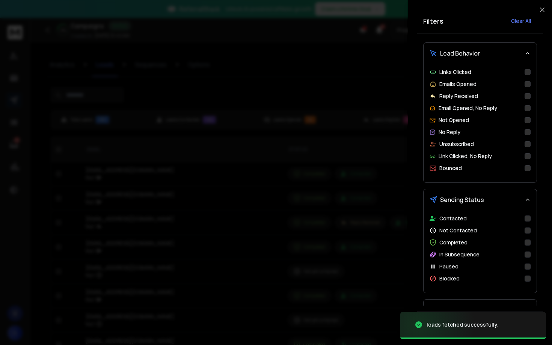
click at [187, 121] on div at bounding box center [276, 172] width 552 height 345
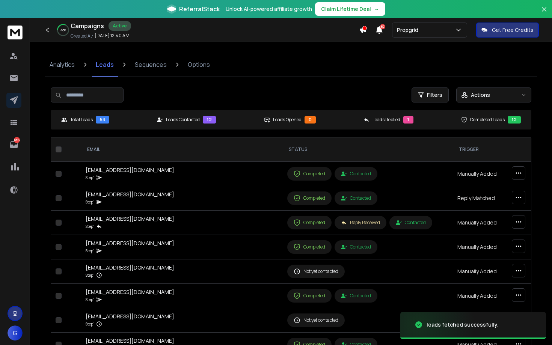
click at [287, 275] on div "Not yet contacted" at bounding box center [315, 272] width 57 height 14
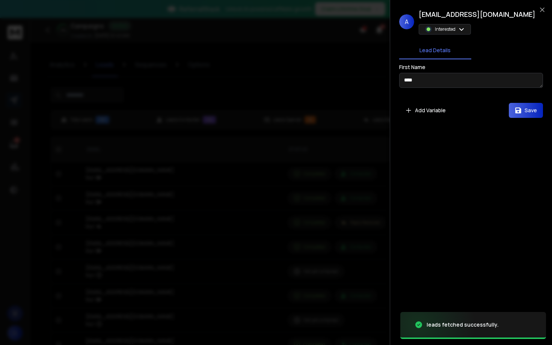
click at [329, 94] on div at bounding box center [276, 172] width 552 height 345
